Goal: Task Accomplishment & Management: Manage account settings

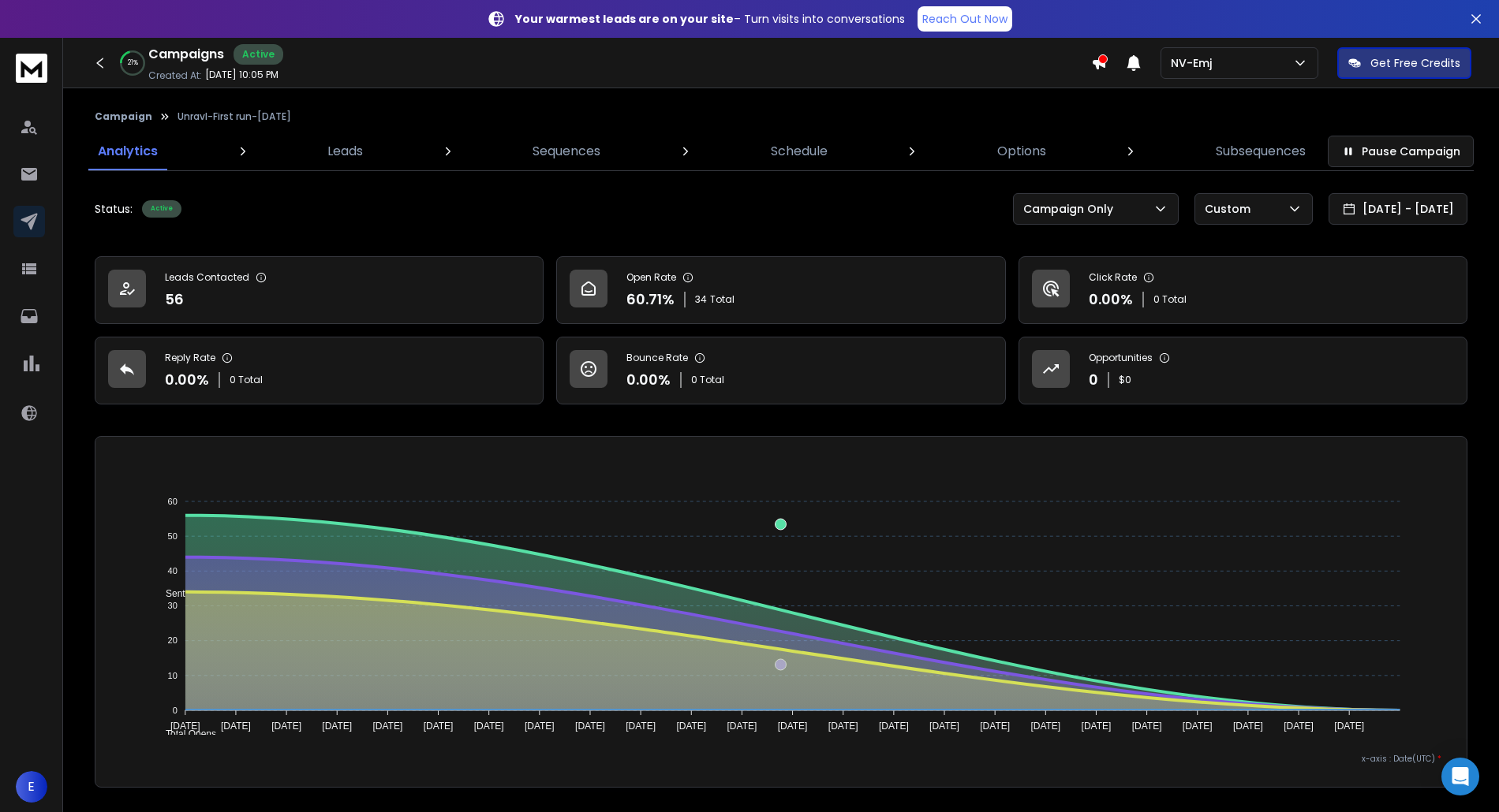
scroll to position [244, 0]
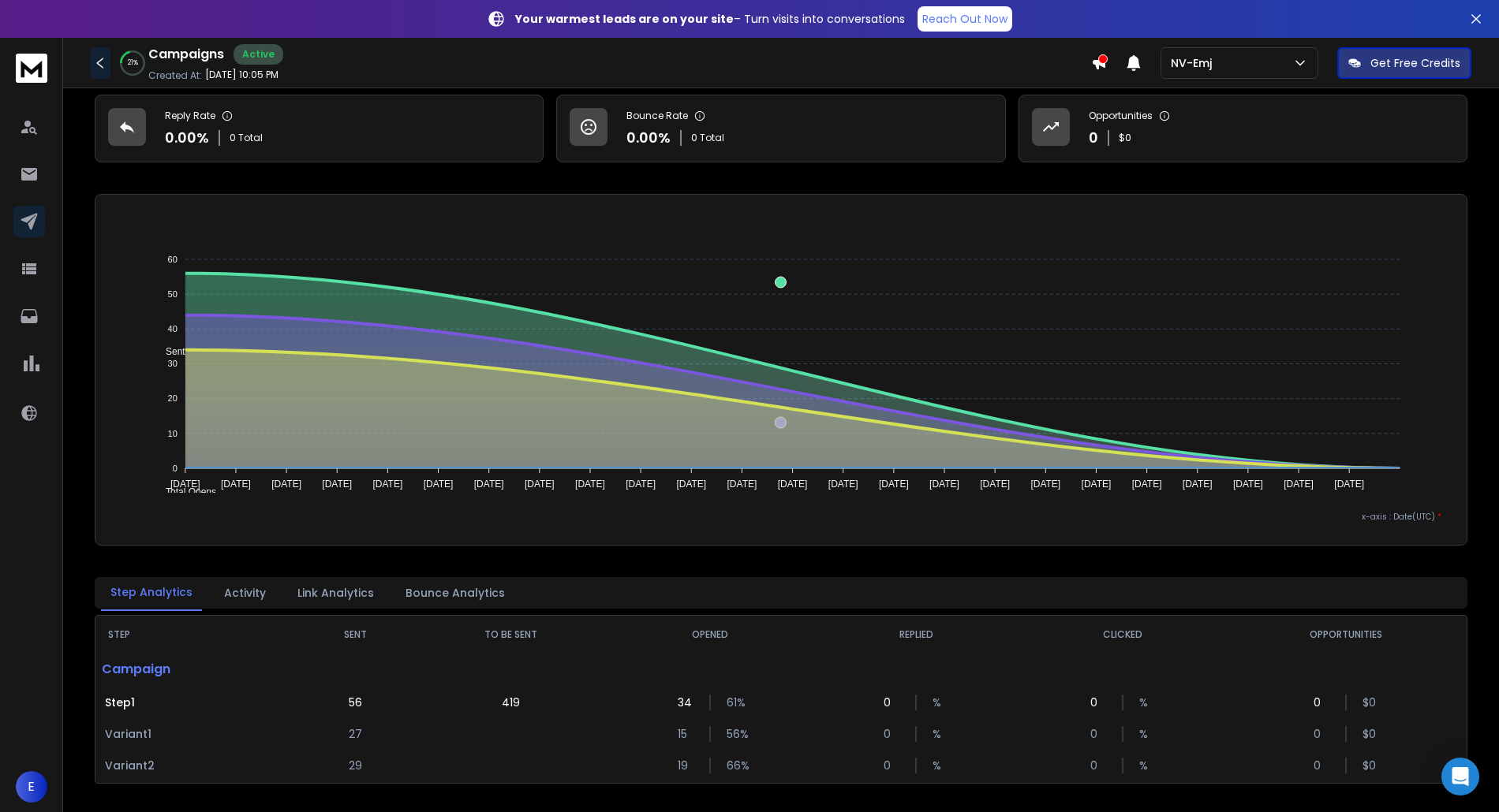
click at [99, 60] on icon at bounding box center [99, 62] width 7 height 10
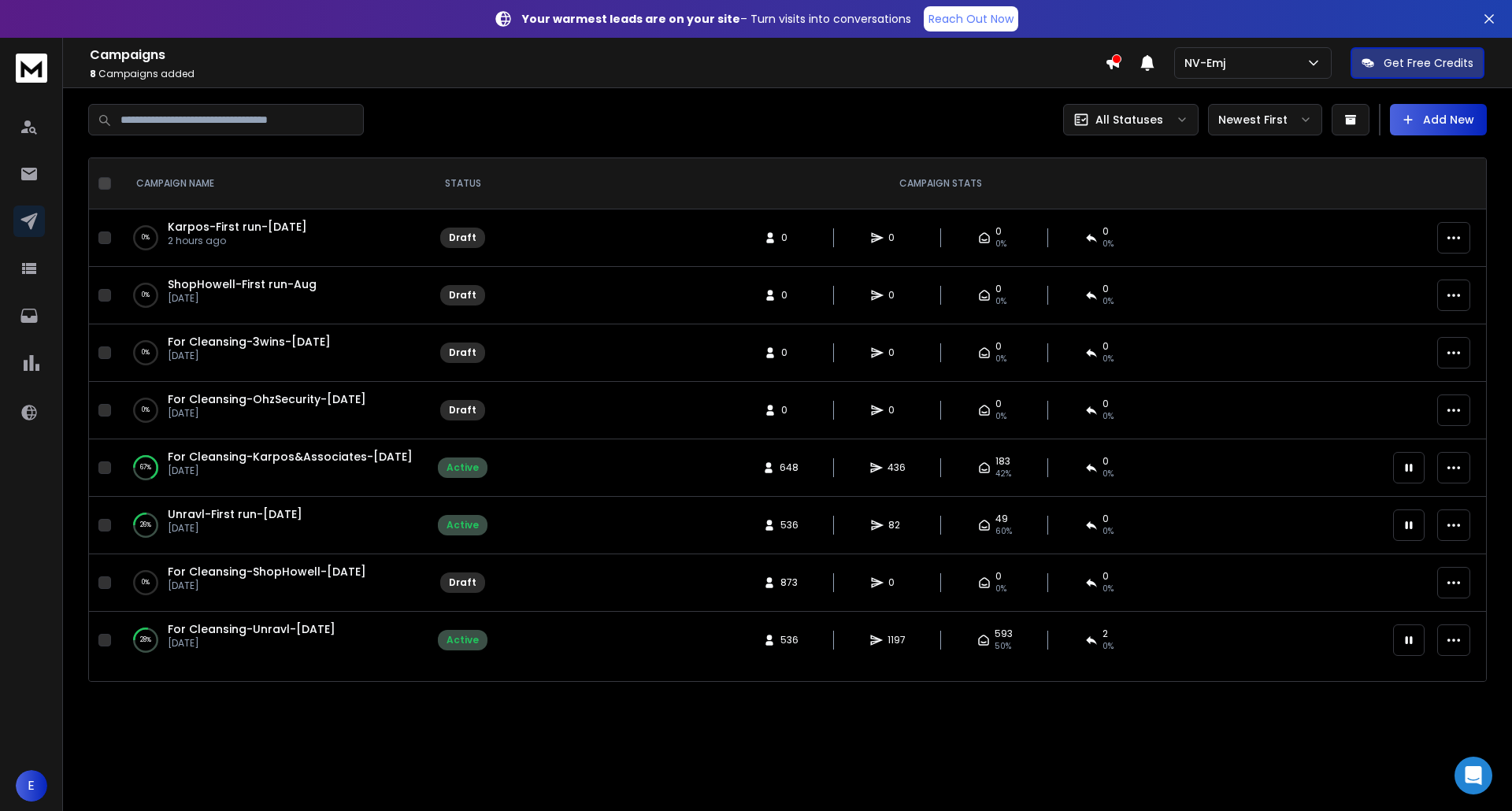
click at [258, 640] on p "[DATE]" at bounding box center [252, 643] width 168 height 12
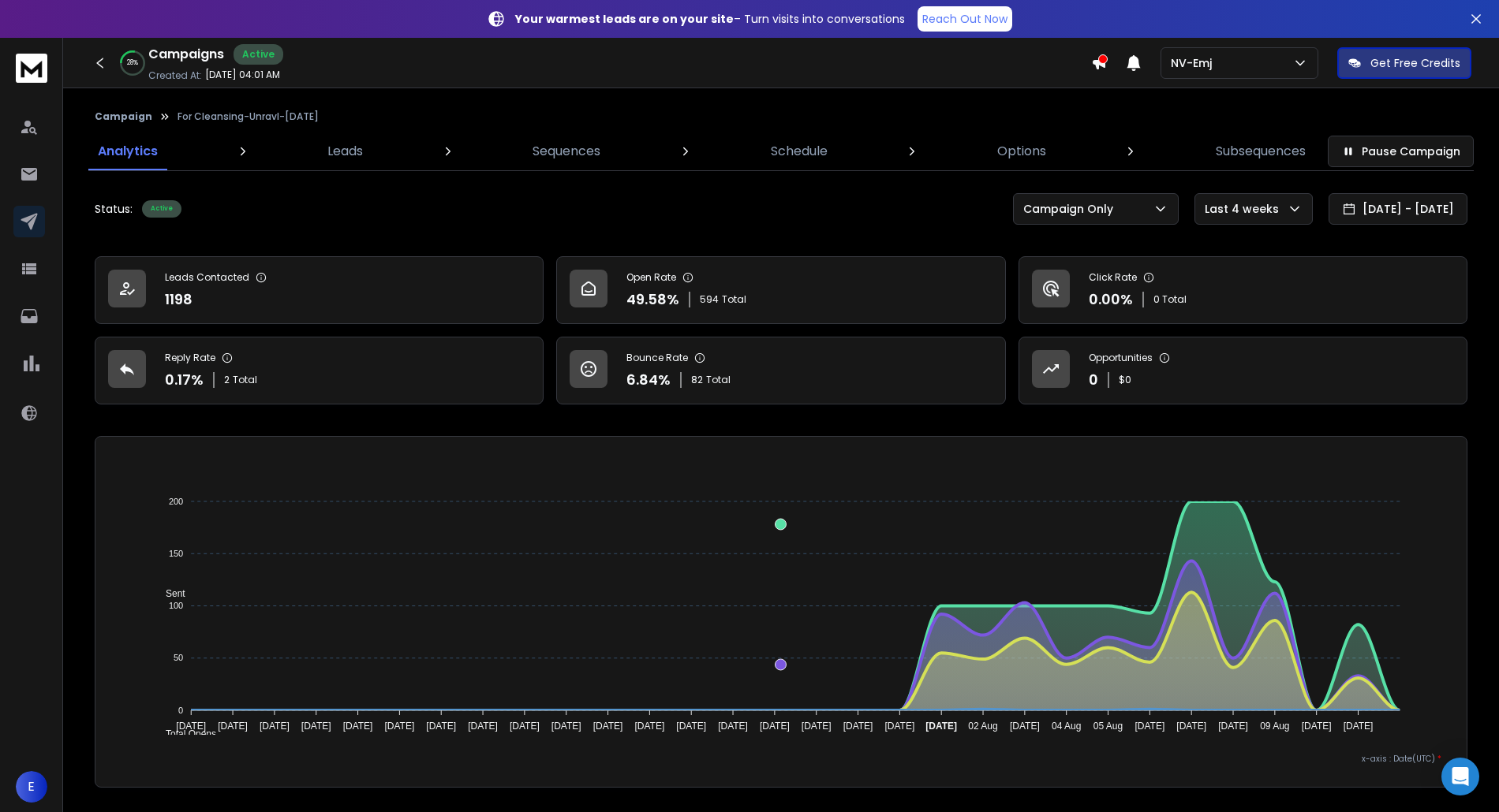
click at [854, 153] on div "Analytics Leads Sequences Schedule Options Subsequences" at bounding box center [702, 151] width 1227 height 38
click at [1068, 153] on div "Analytics Leads Sequences Schedule Options Subsequences" at bounding box center [702, 151] width 1227 height 38
click at [572, 150] on p "Sequences" at bounding box center [567, 151] width 68 height 19
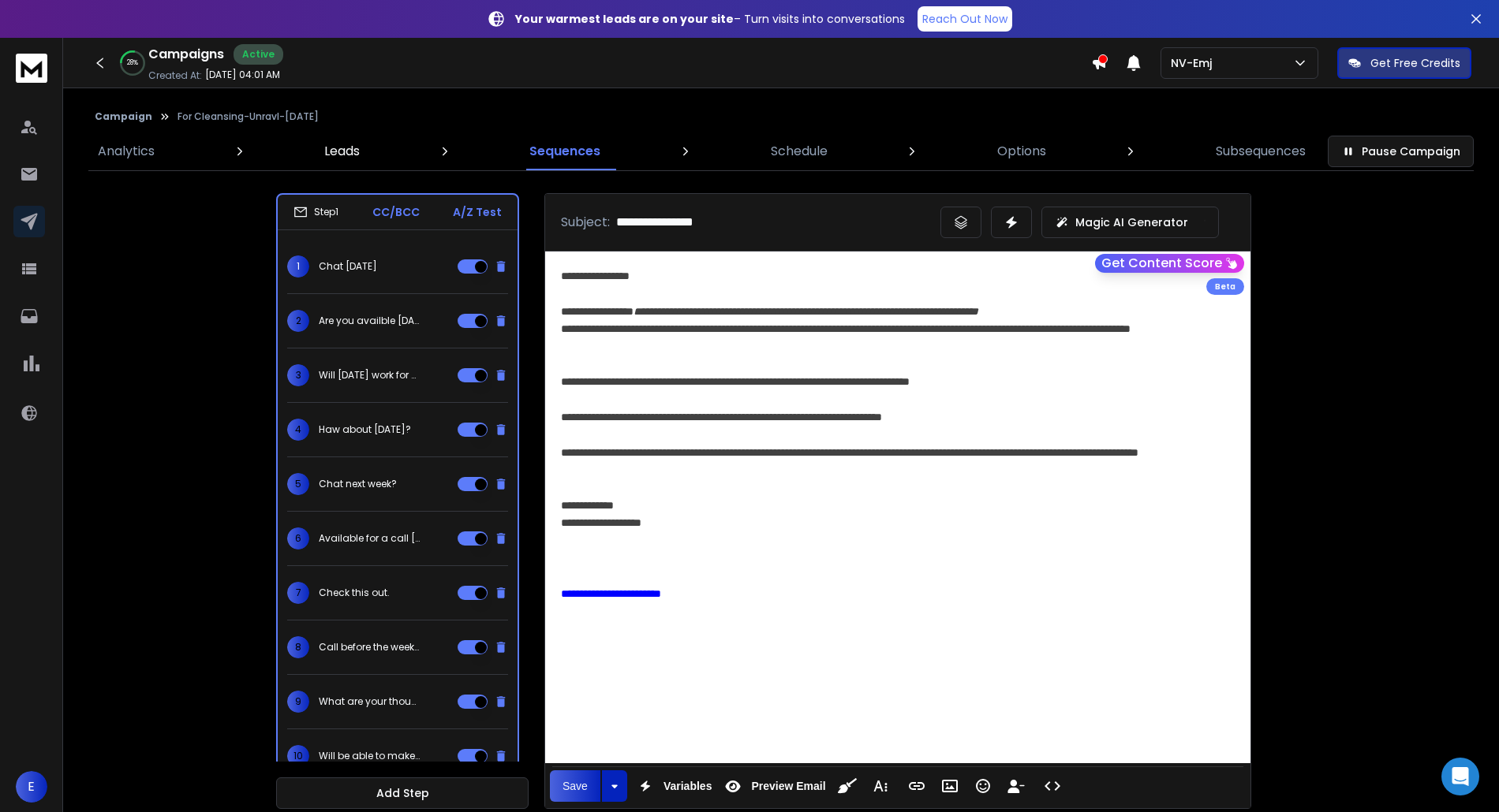
click at [325, 150] on p "Leads" at bounding box center [343, 151] width 36 height 19
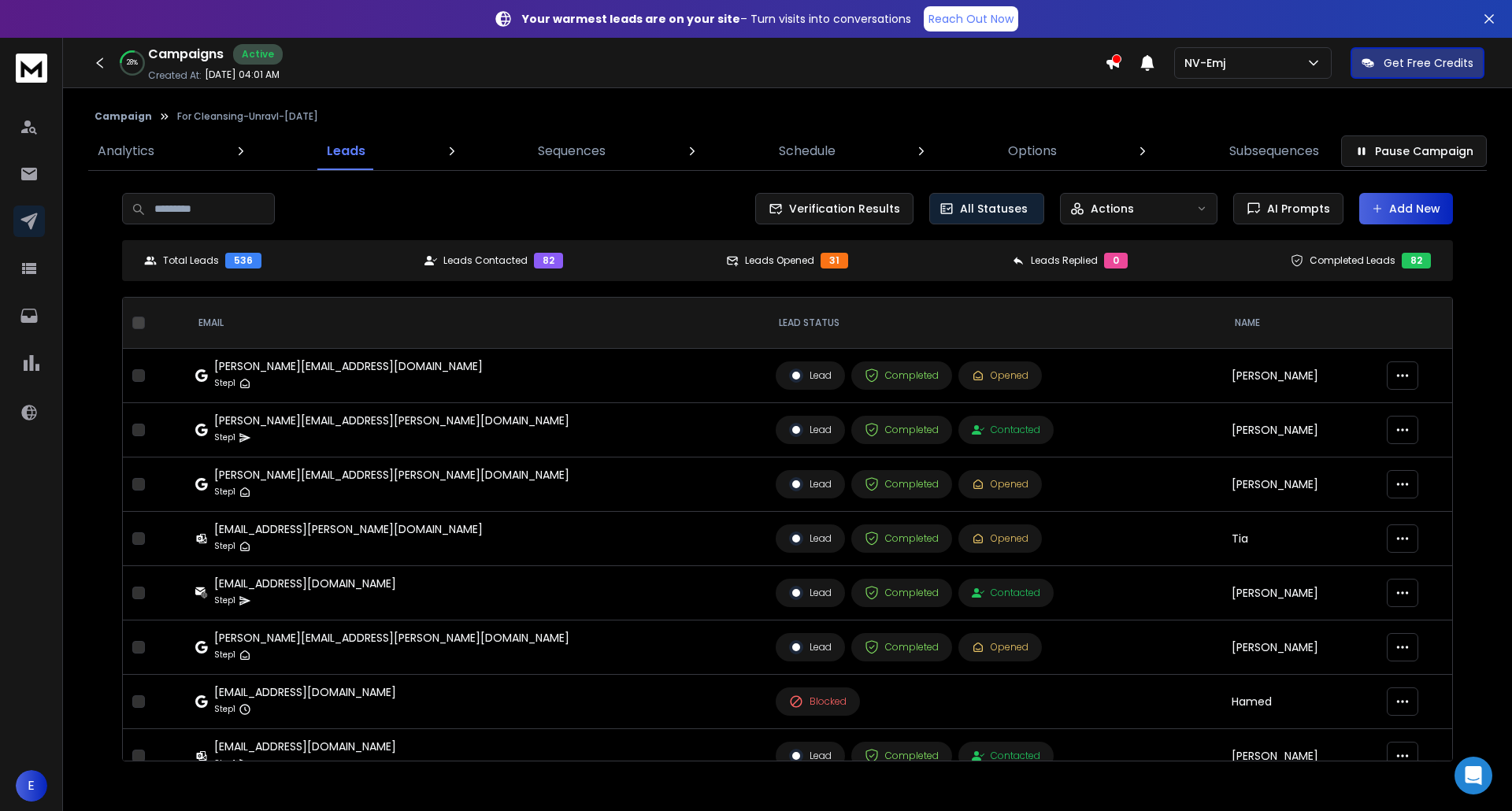
click at [946, 202] on icon "button" at bounding box center [946, 208] width 14 height 14
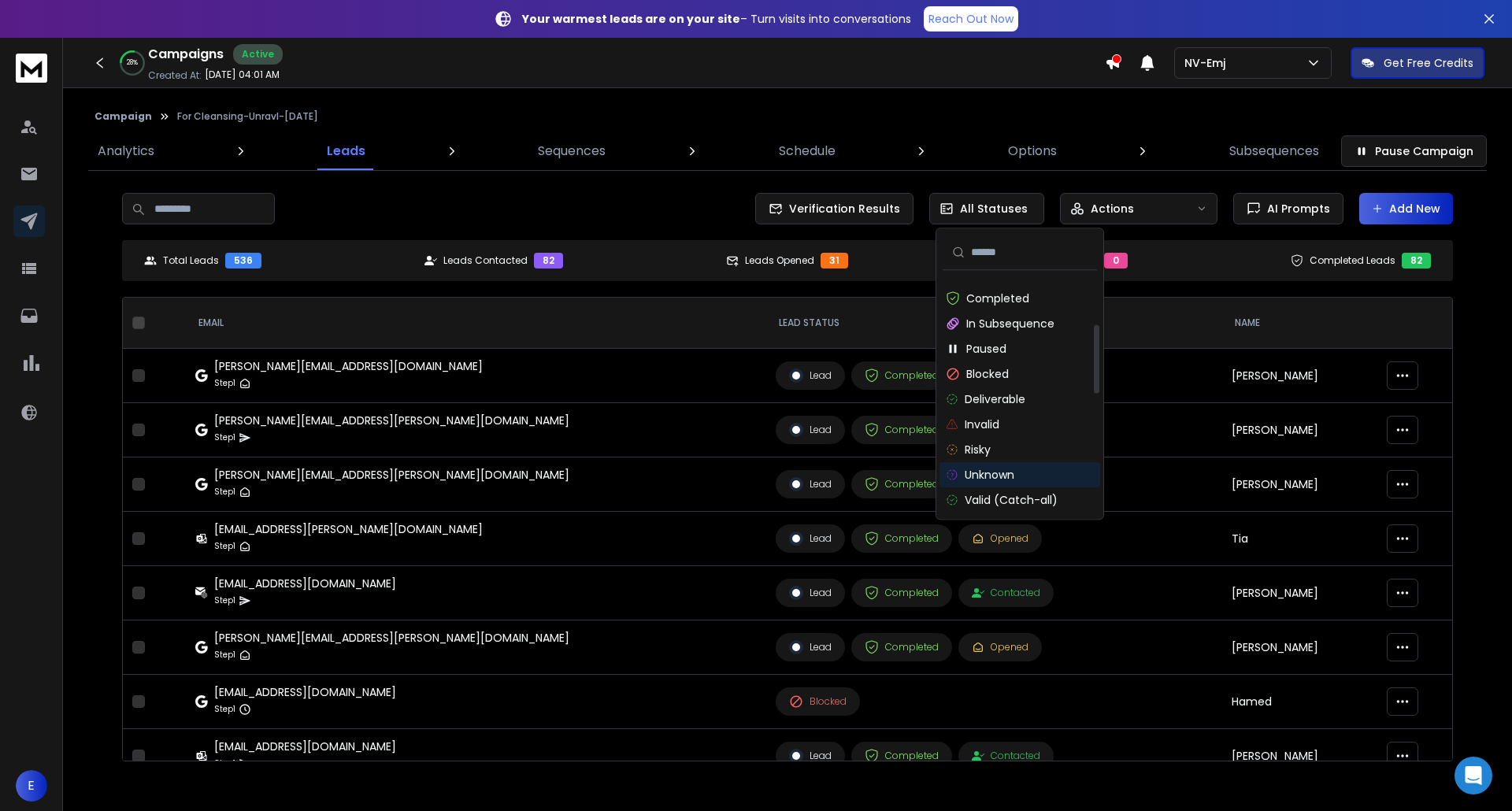
scroll to position [149, 0]
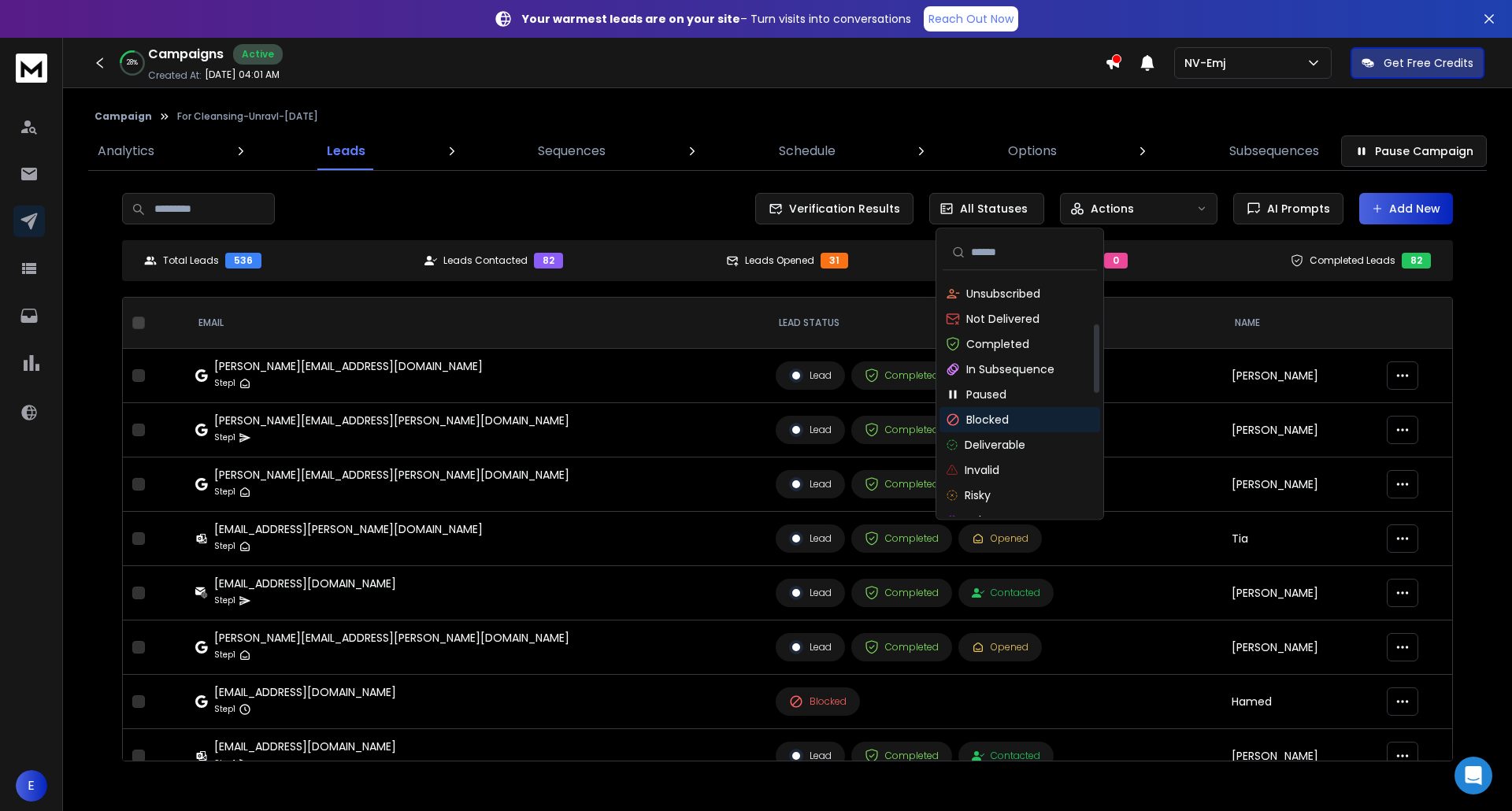
click at [1009, 423] on p "Blocked" at bounding box center [988, 420] width 43 height 16
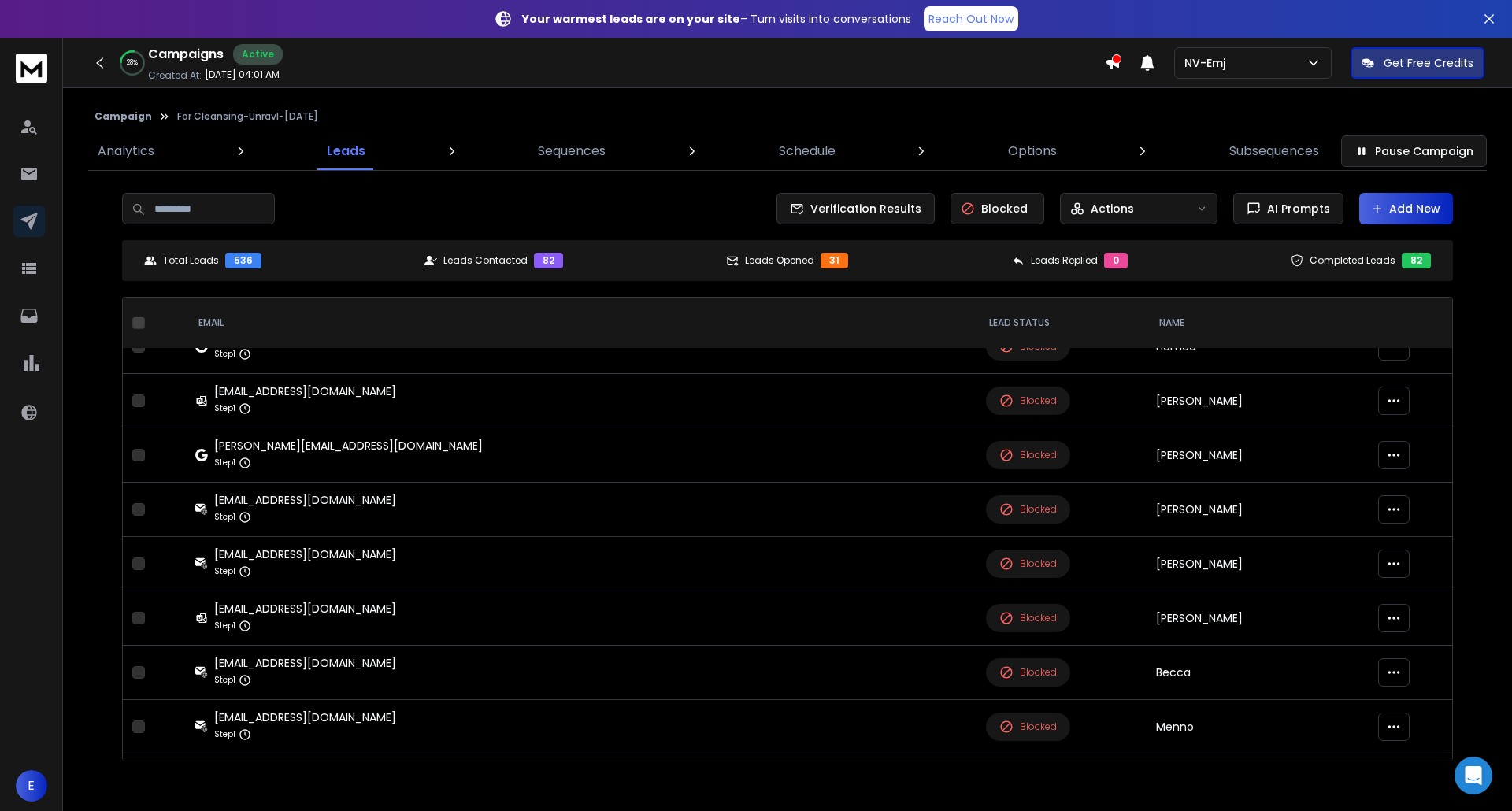
scroll to position [0, 0]
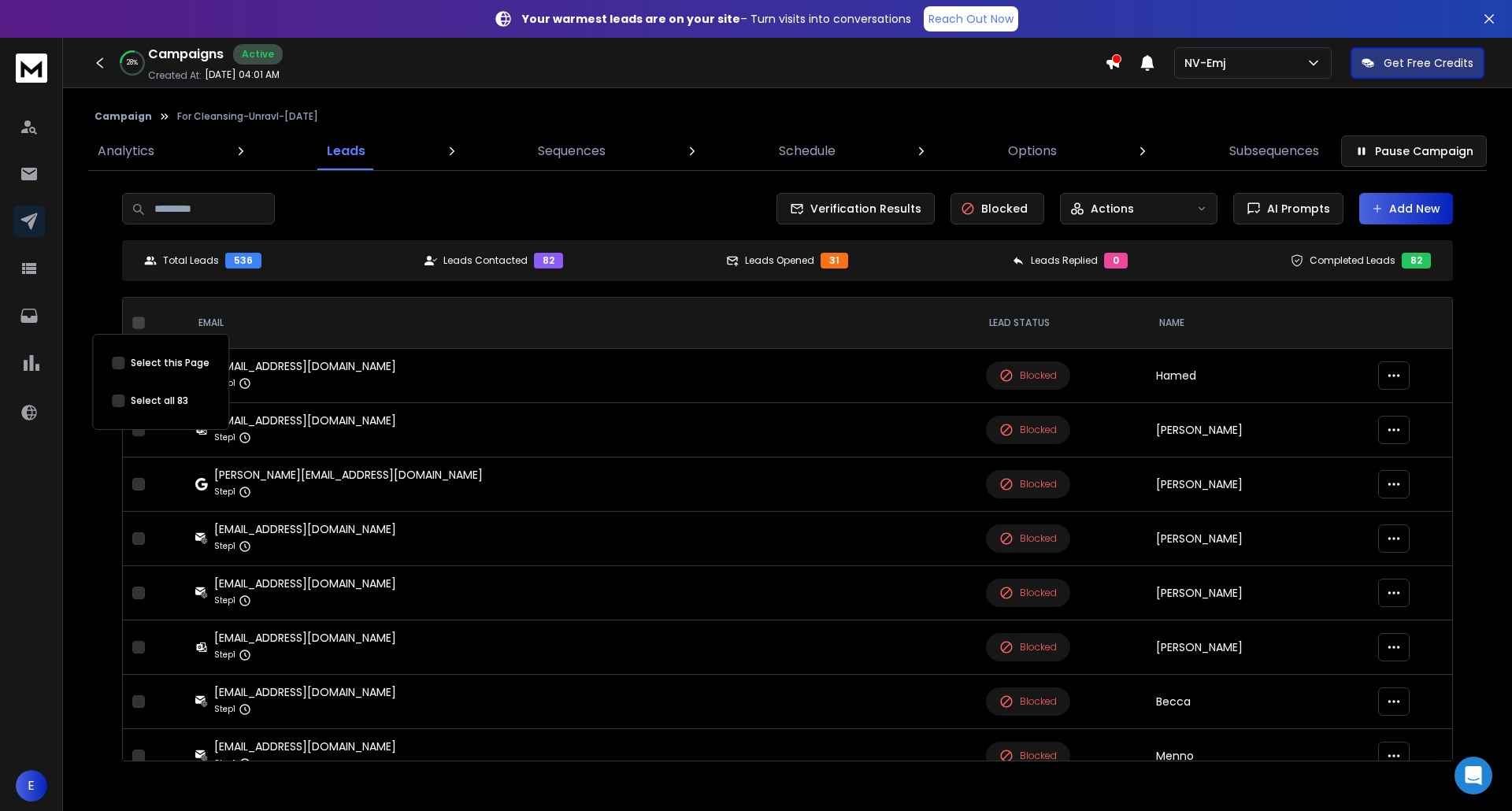
click at [127, 322] on th at bounding box center [154, 323] width 63 height 51
click at [135, 322] on button "Select this Page" at bounding box center [138, 322] width 12 height 12
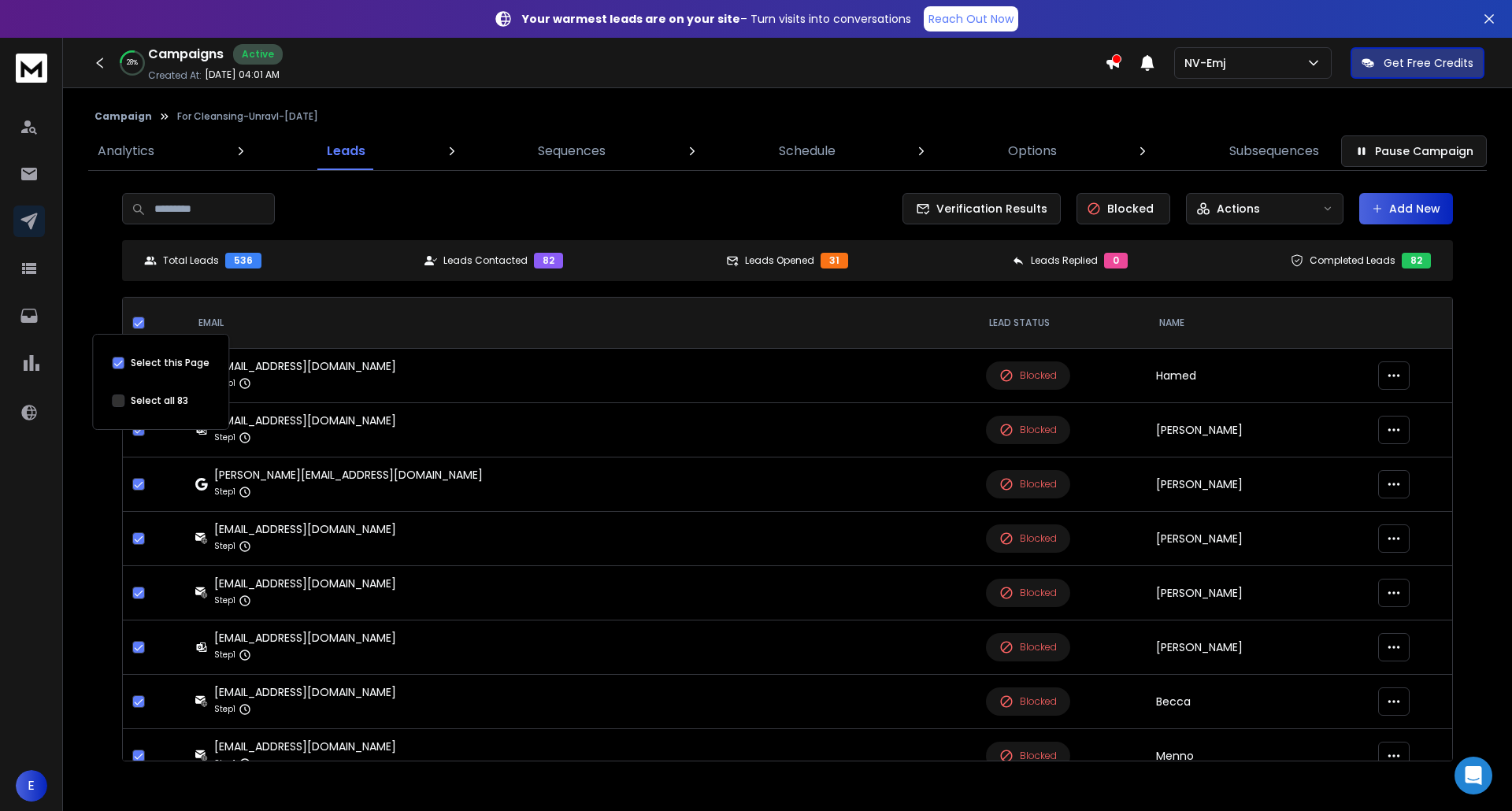
click at [115, 398] on button "Select this Page" at bounding box center [117, 401] width 12 height 12
click at [1269, 206] on div "Actions" at bounding box center [1256, 209] width 120 height 16
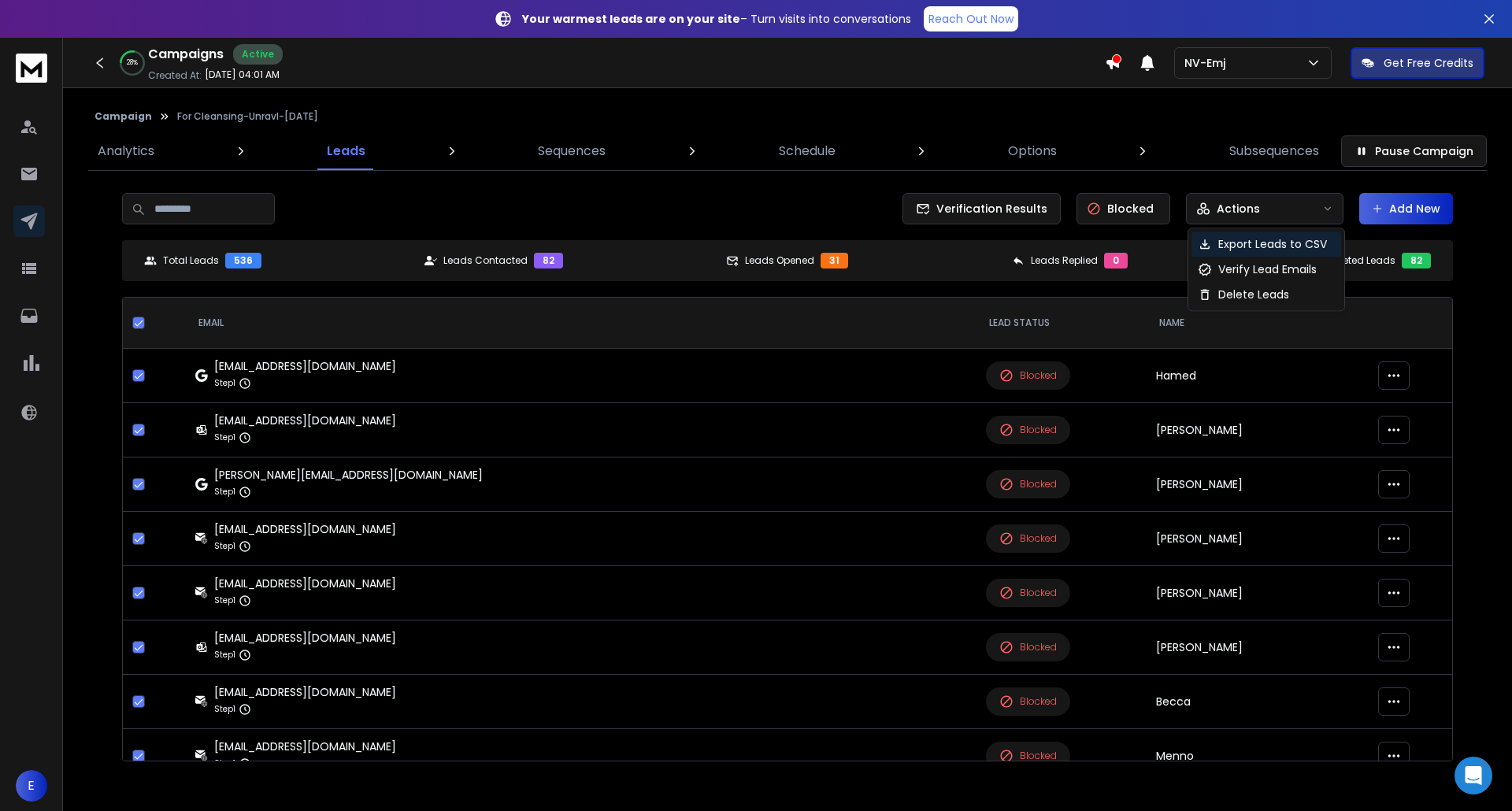
click at [1243, 248] on p "Export Leads to CSV" at bounding box center [1272, 244] width 109 height 16
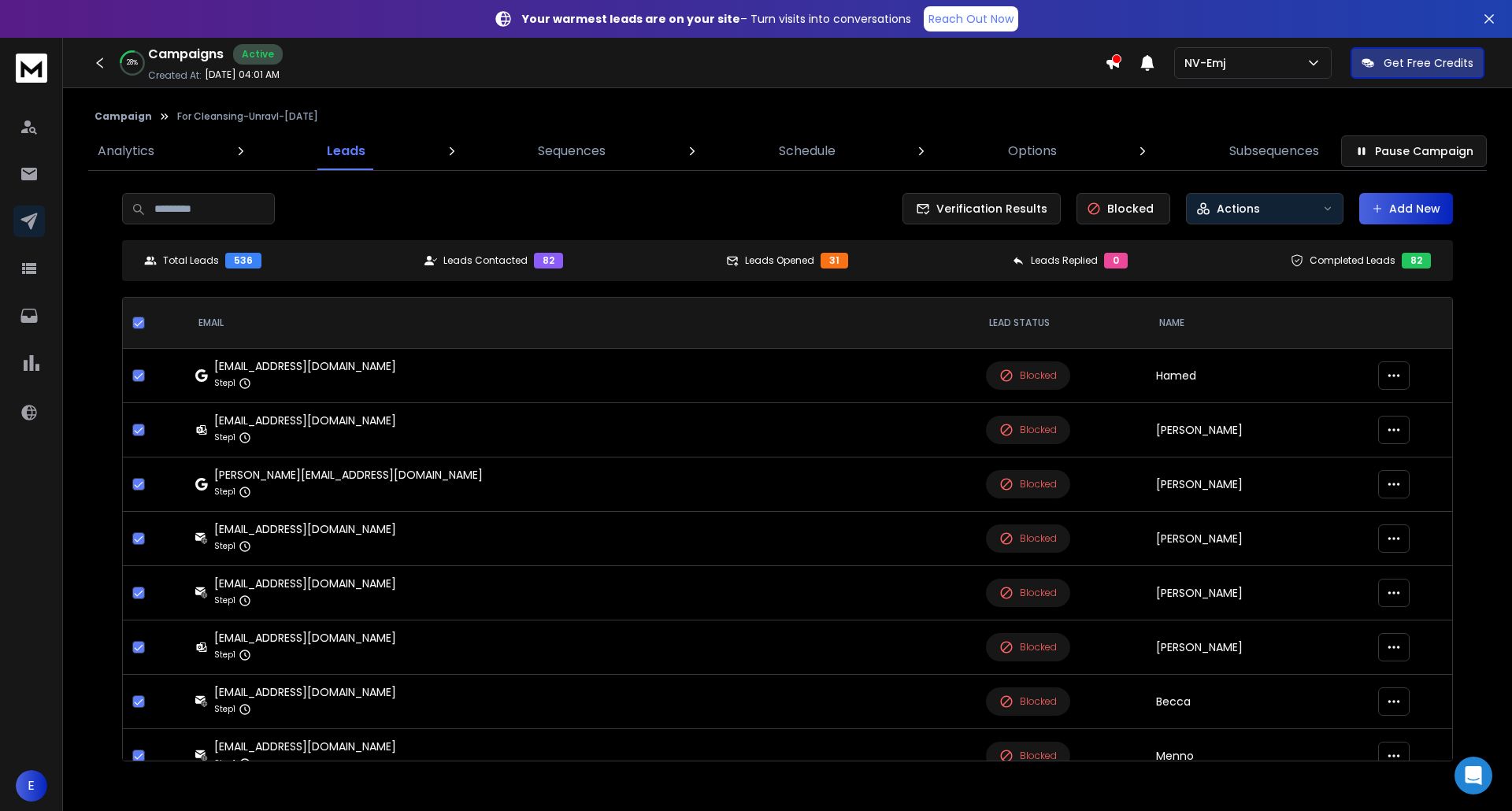
click at [1243, 206] on p "Actions" at bounding box center [1239, 209] width 43 height 16
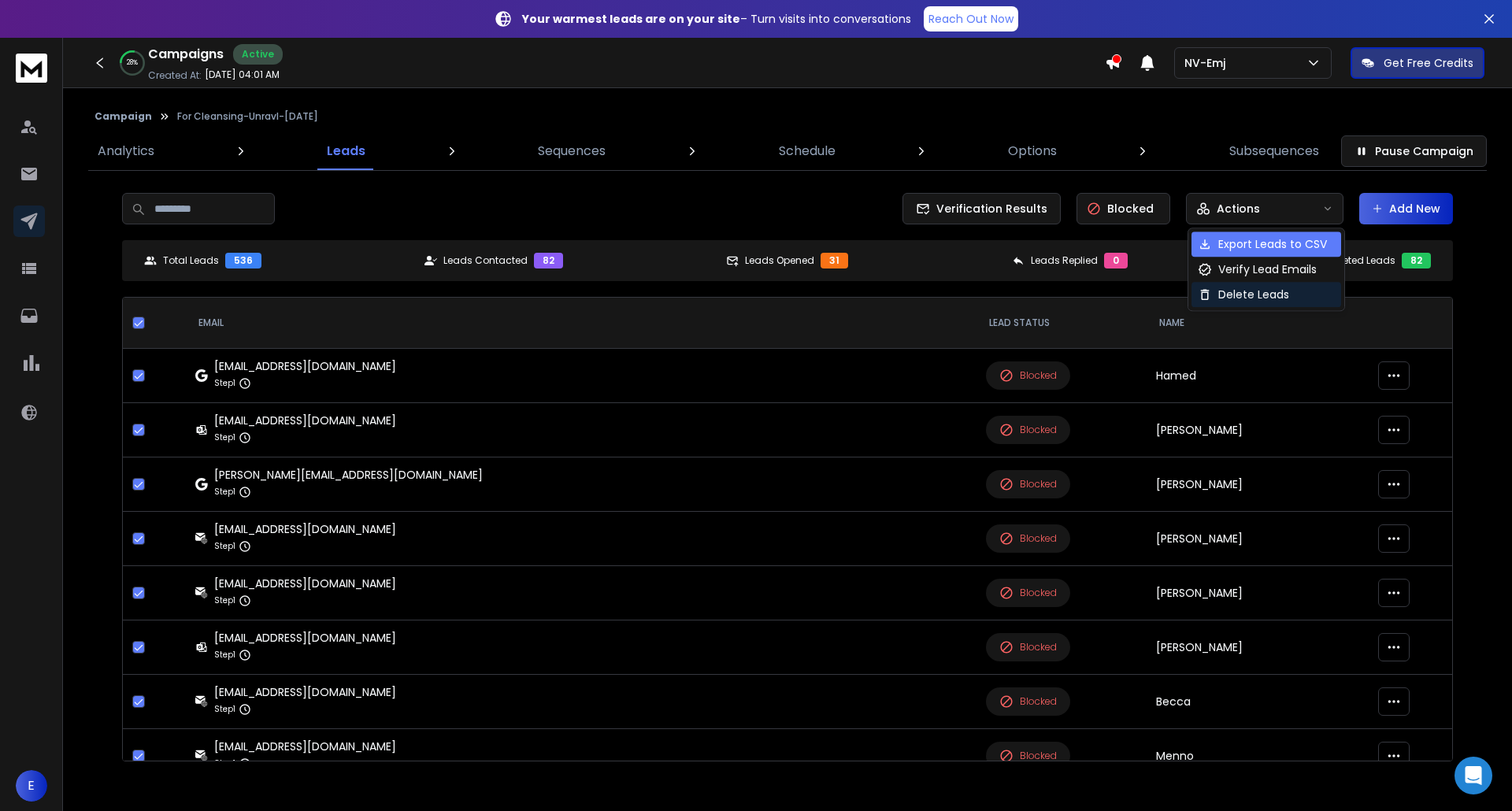
click at [1251, 291] on p "Delete Leads" at bounding box center [1253, 294] width 71 height 16
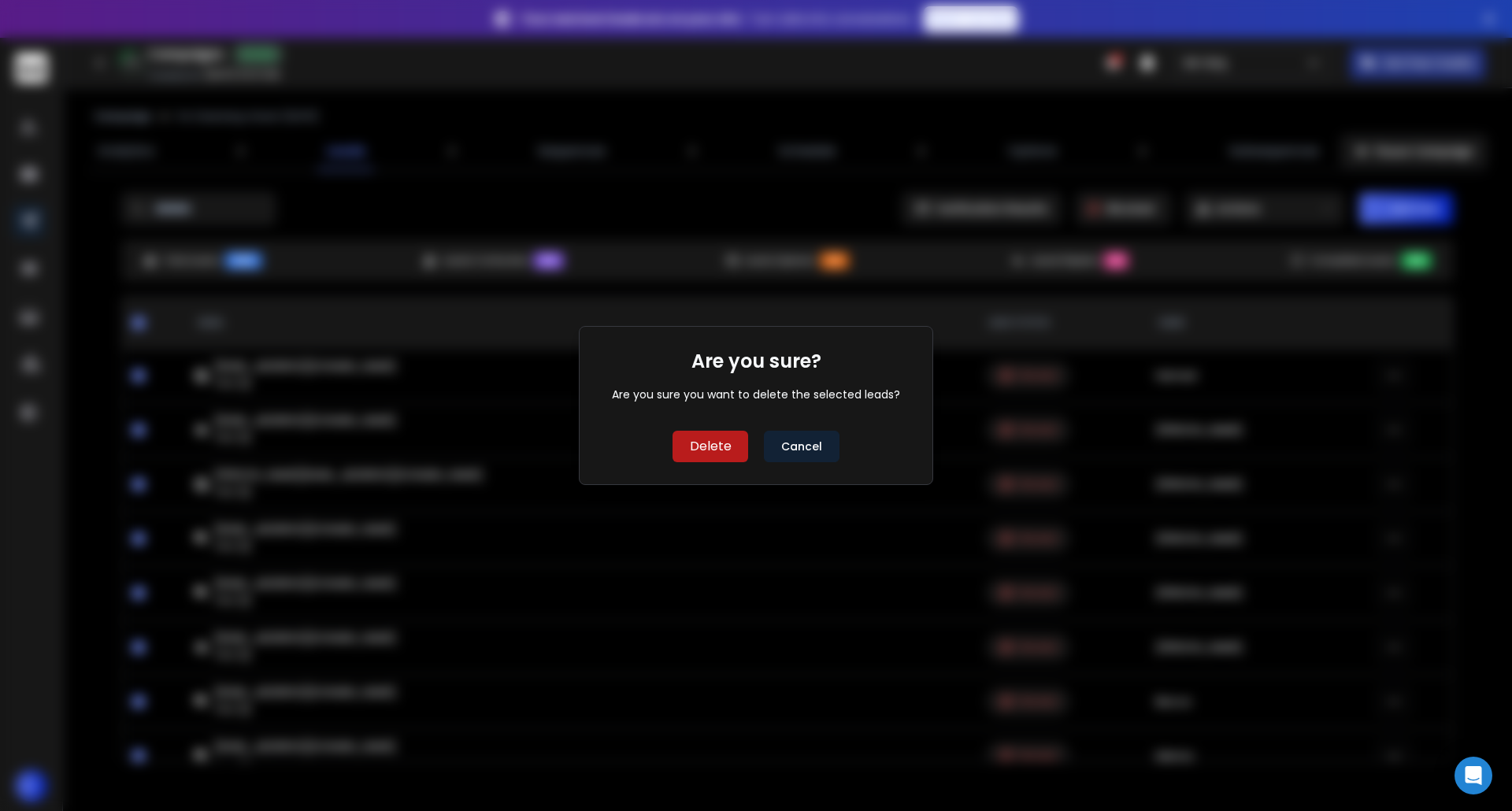
click at [709, 439] on button "Delete" at bounding box center [711, 446] width 76 height 31
